Goal: Check status

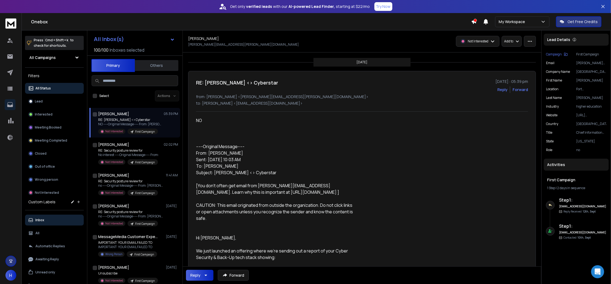
scroll to position [66, 0]
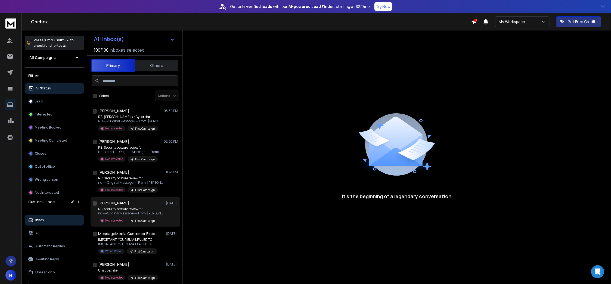
scroll to position [10, 0]
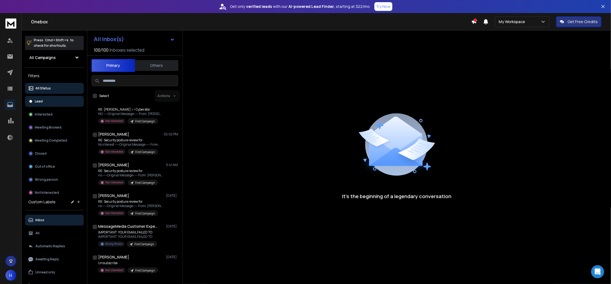
click at [43, 97] on button "Lead" at bounding box center [54, 101] width 59 height 11
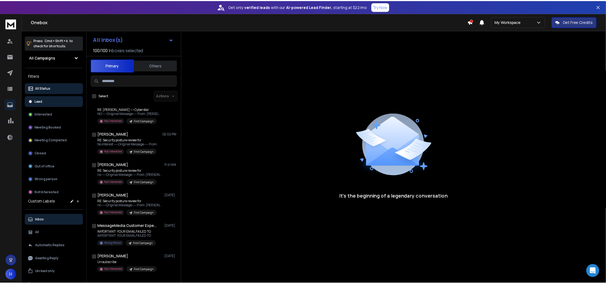
scroll to position [0, 0]
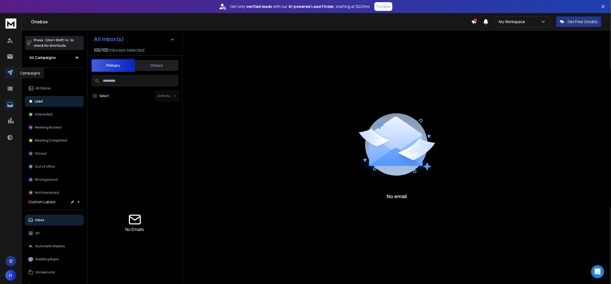
click at [13, 76] on icon at bounding box center [10, 72] width 7 height 7
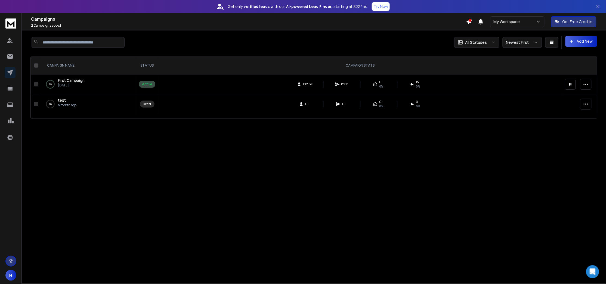
click at [202, 84] on div "102.6K 8218 0 0% 15 0 %" at bounding box center [360, 84] width 396 height 9
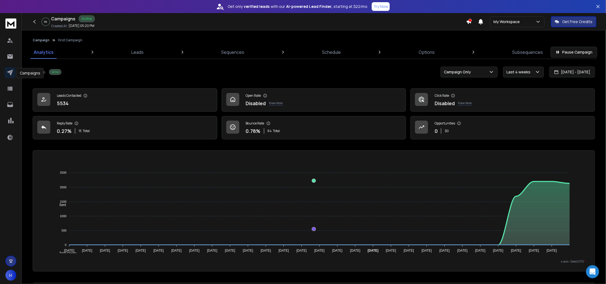
click at [5, 73] on link at bounding box center [10, 72] width 11 height 11
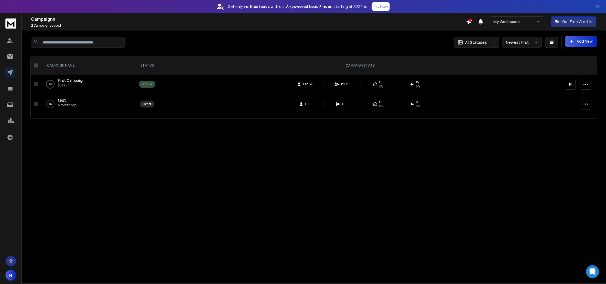
click at [190, 89] on td "102.6K 8218 0 0% 15 0 %" at bounding box center [360, 84] width 403 height 20
